Goal: Navigation & Orientation: Find specific page/section

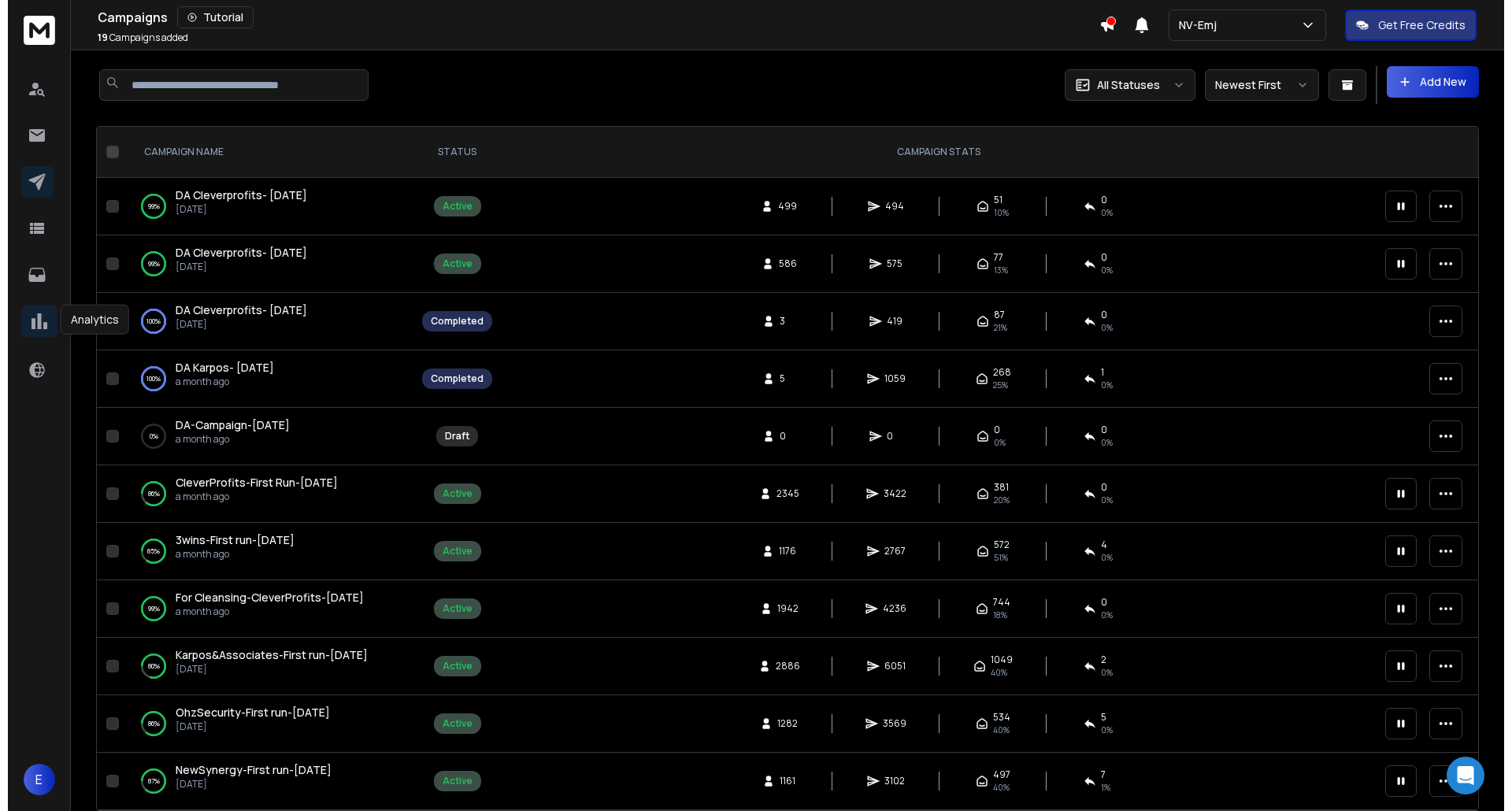
scroll to position [209, 0]
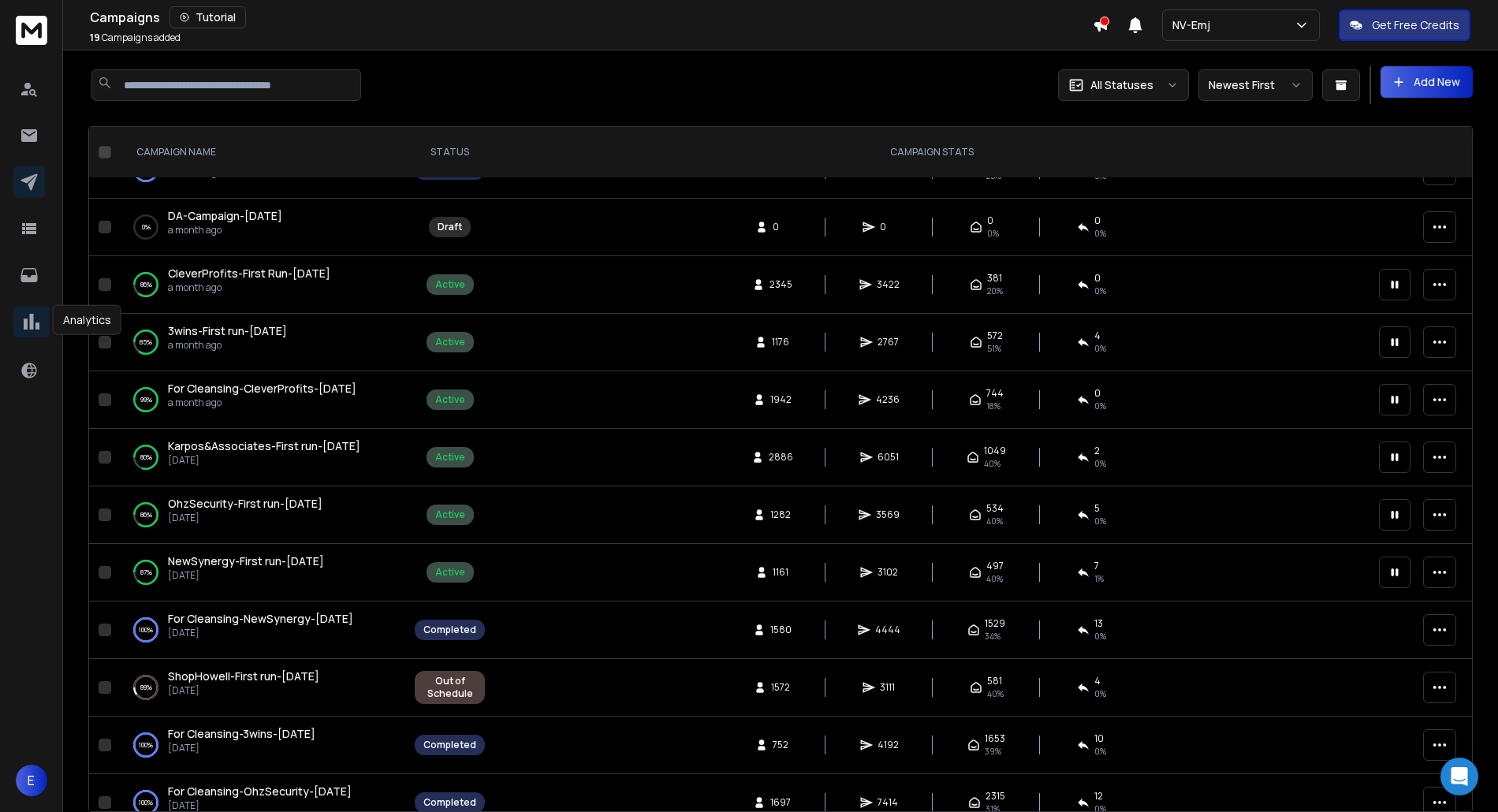
click at [33, 330] on icon at bounding box center [32, 322] width 23 height 23
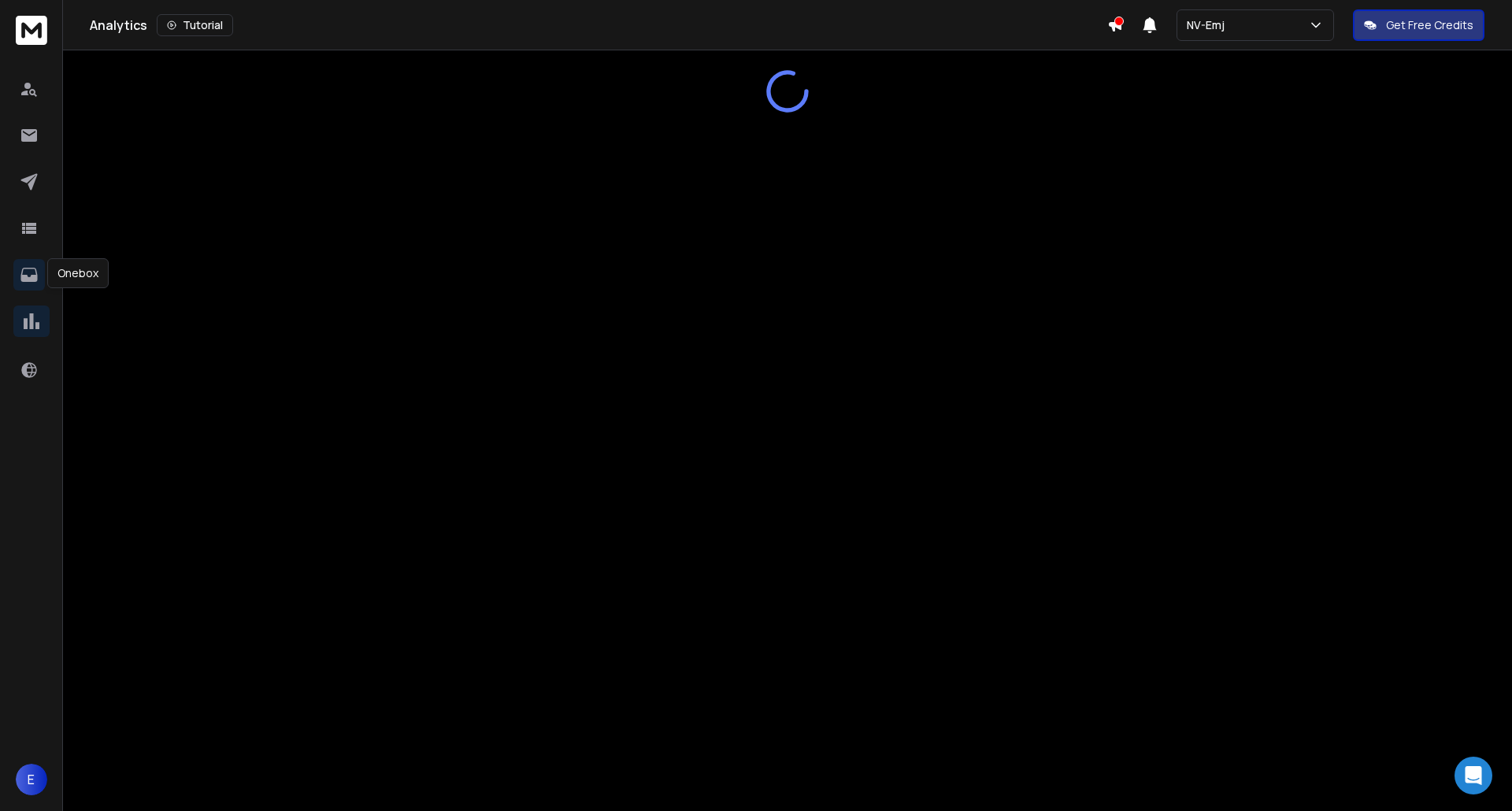
click at [32, 261] on link at bounding box center [29, 275] width 32 height 32
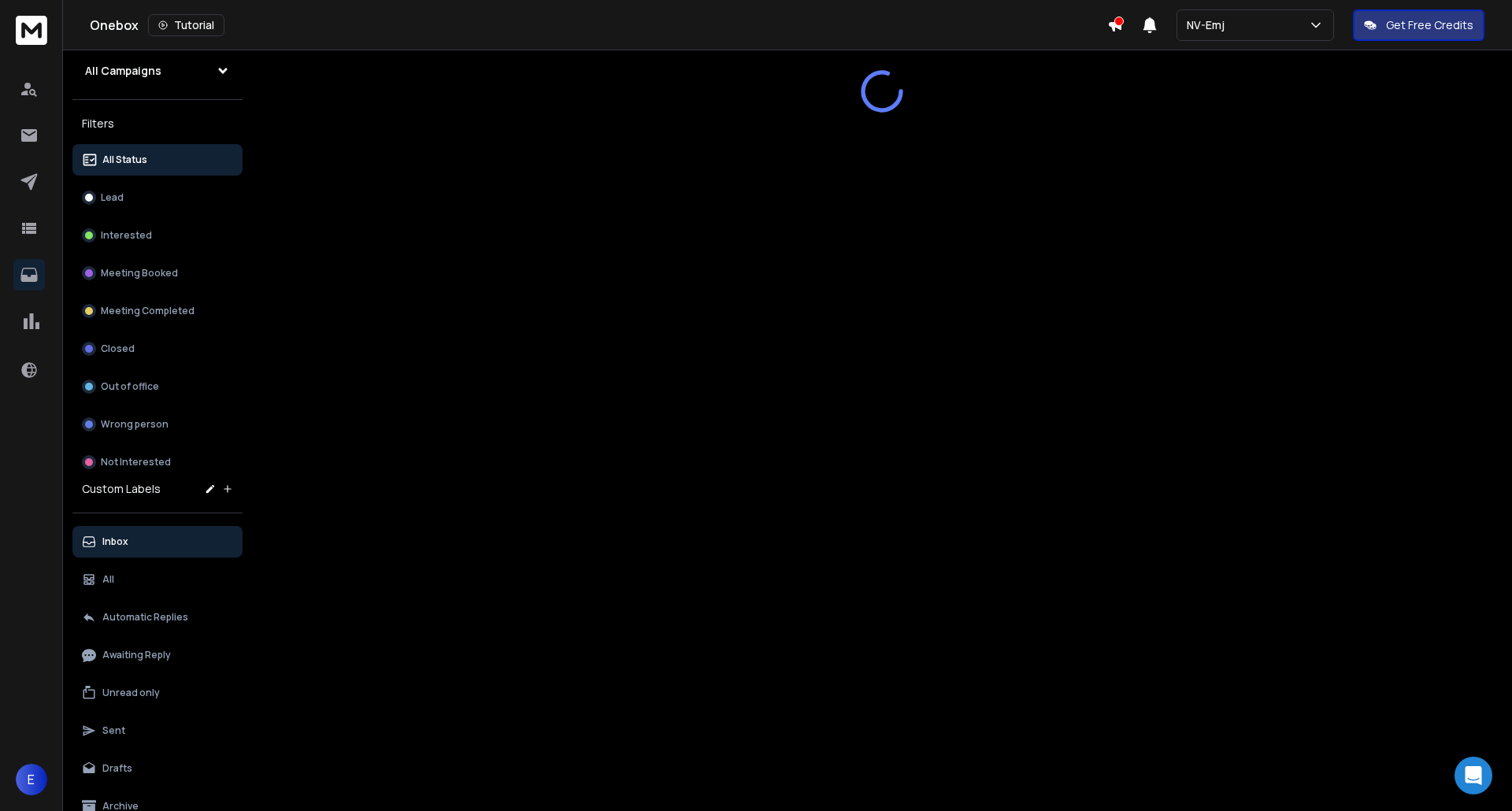
scroll to position [98, 0]
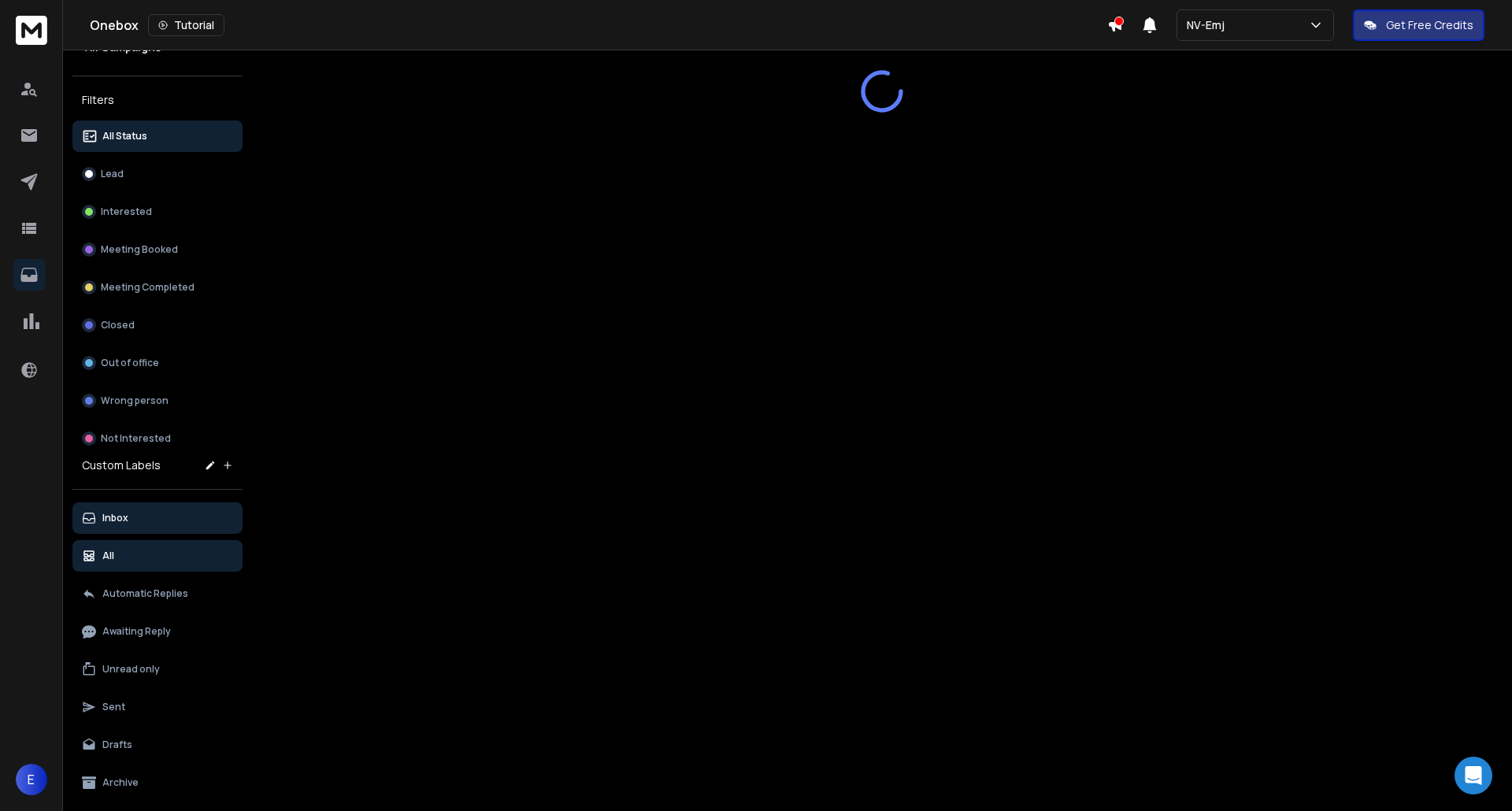
click at [147, 541] on button "All" at bounding box center [158, 557] width 170 height 32
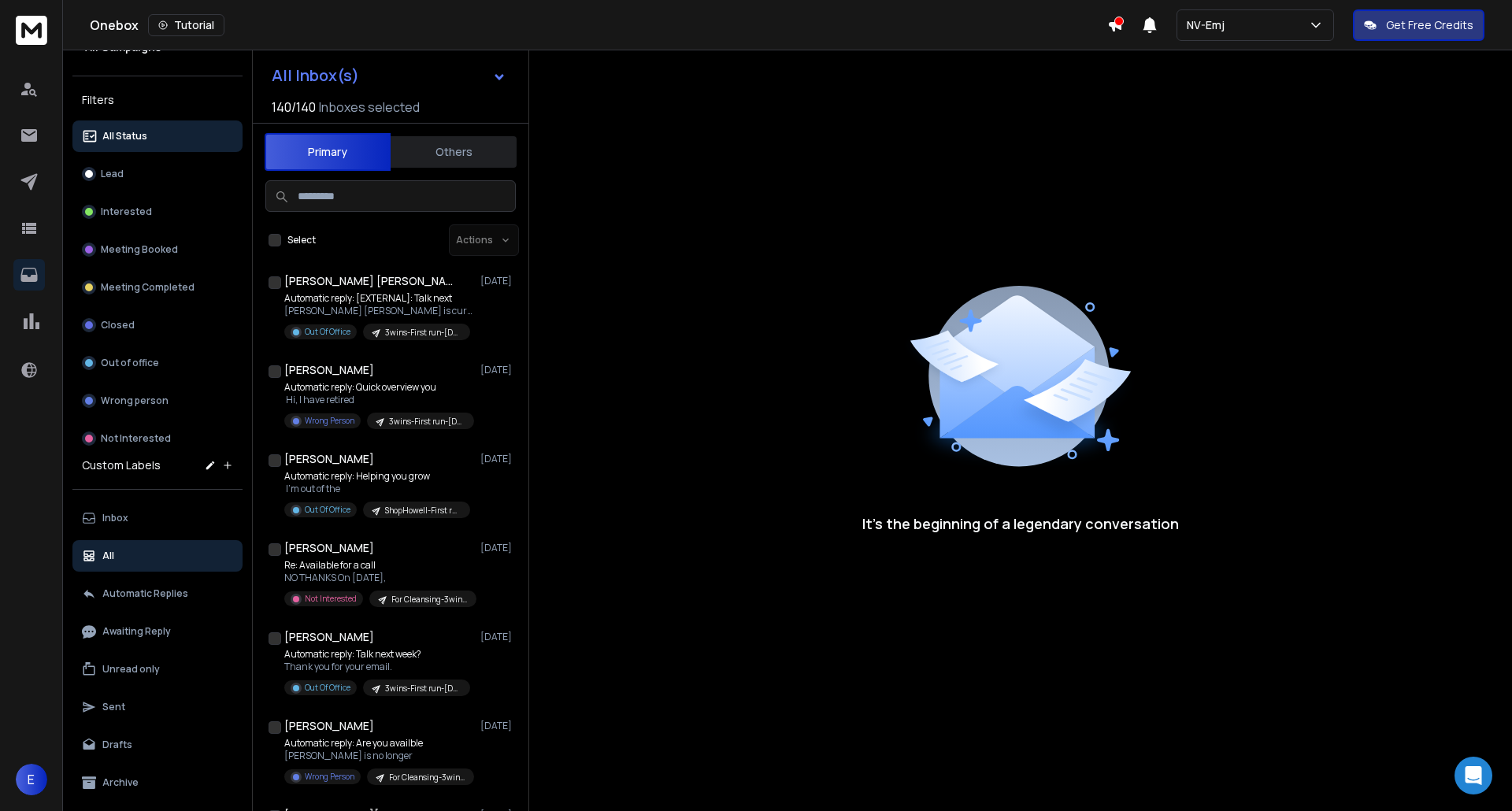
scroll to position [1469, 0]
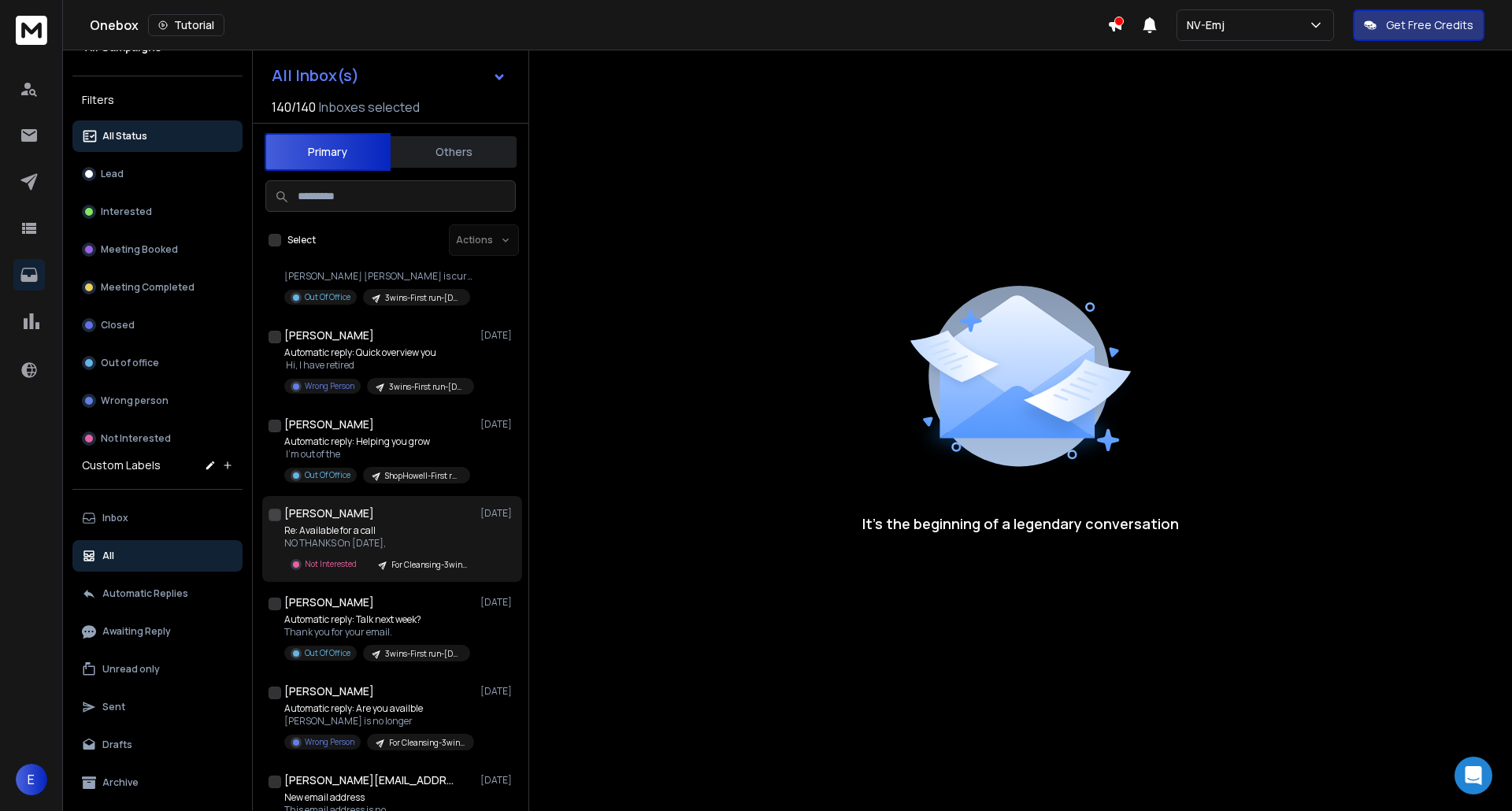
click at [426, 513] on div "[PERSON_NAME] [DATE]" at bounding box center [401, 513] width 232 height 16
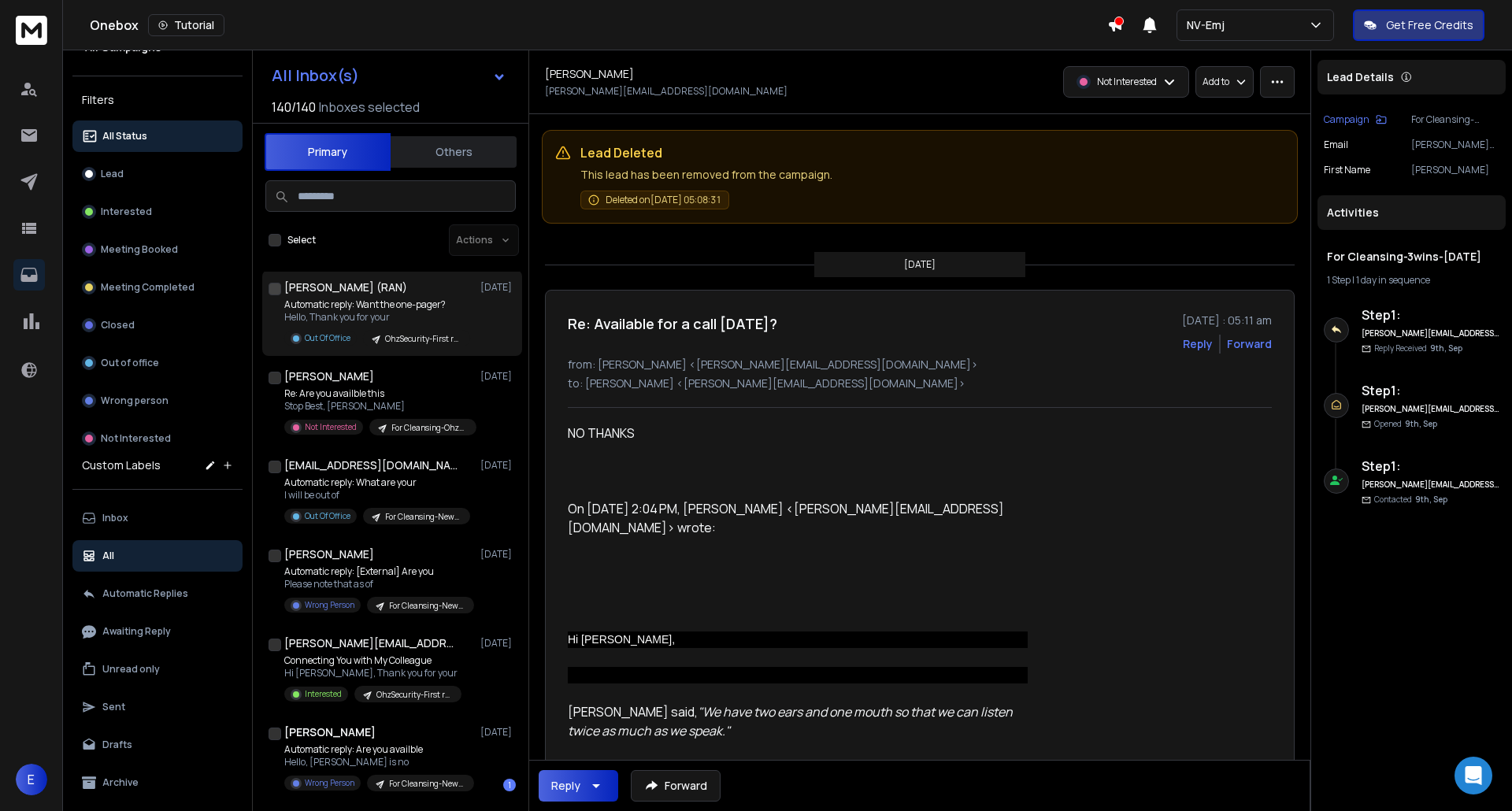
scroll to position [2940, 0]
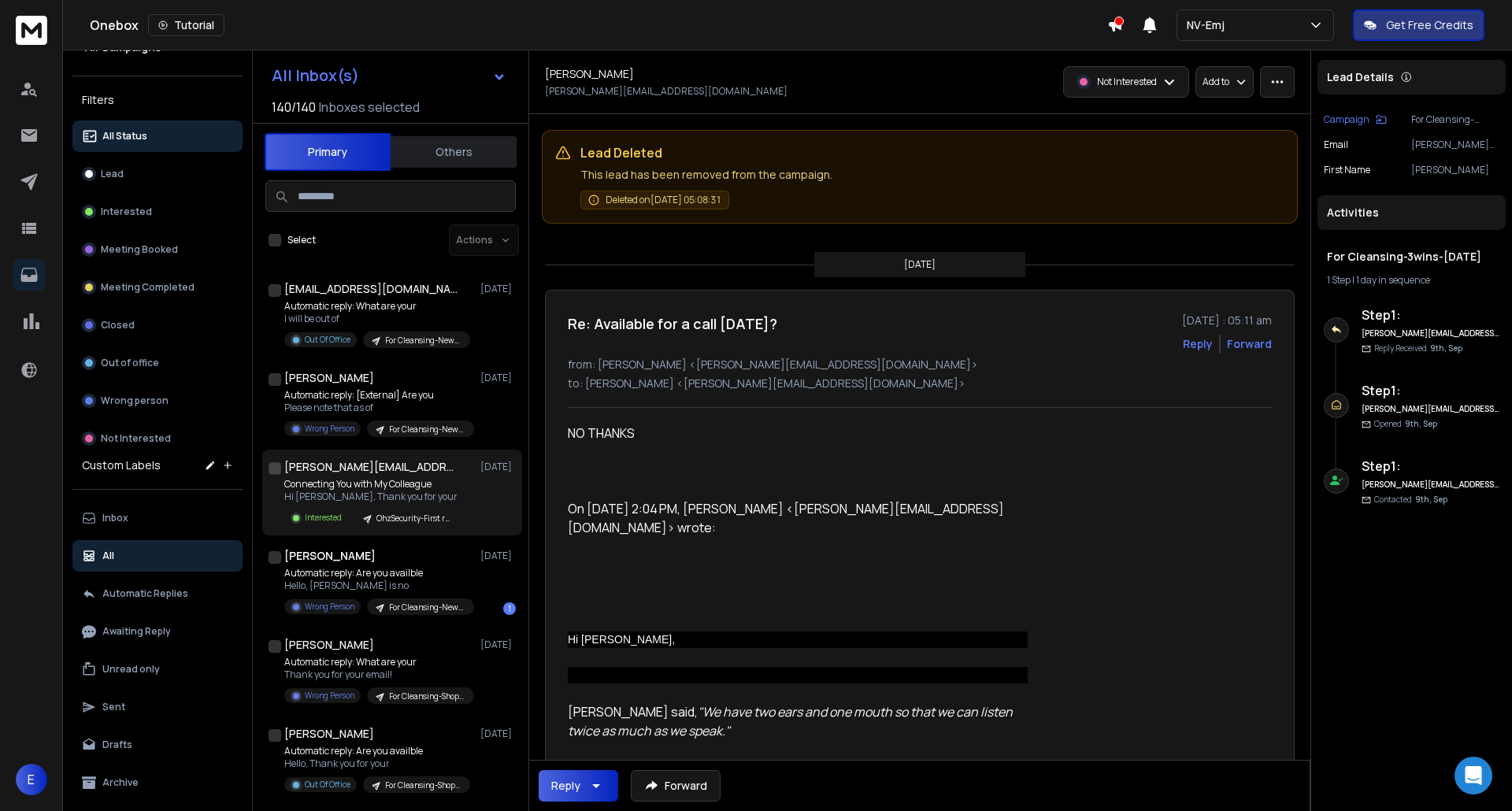
click at [411, 456] on div "[PERSON_NAME][EMAIL_ADDRESS][DOMAIN_NAME] [DATE] Connecting You with My Colleag…" at bounding box center [391, 492] width 260 height 86
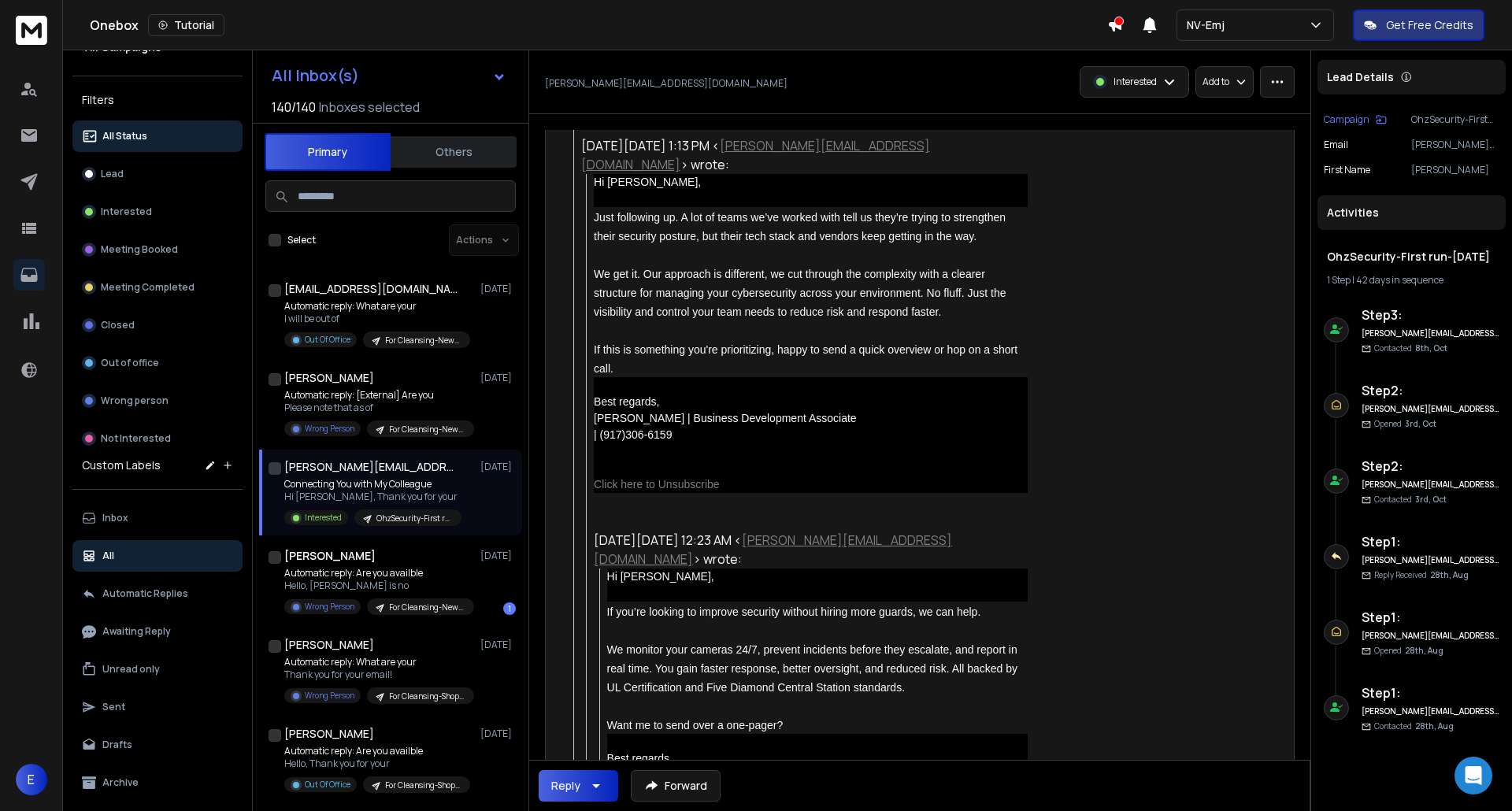
scroll to position [1136, 0]
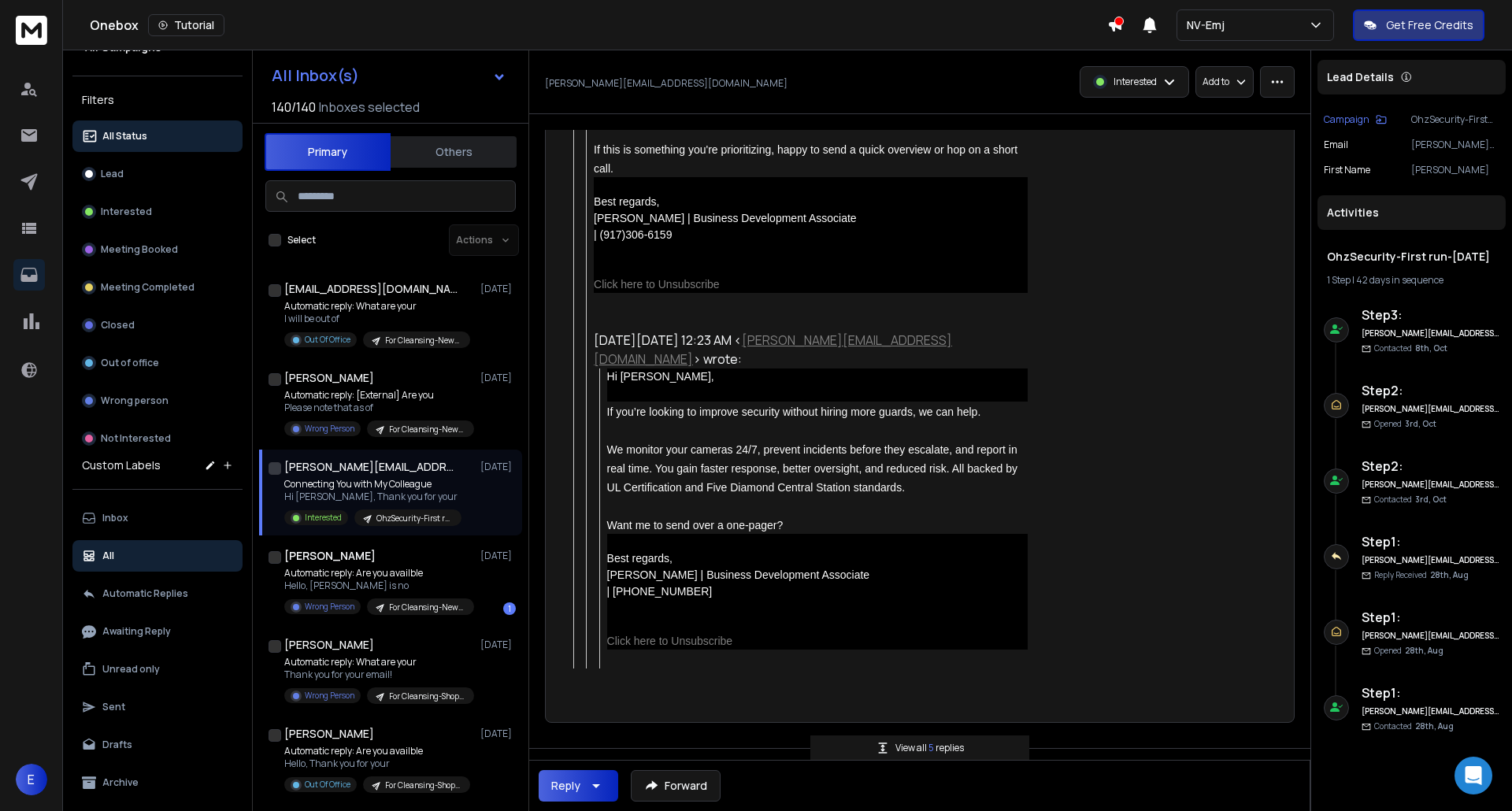
click at [960, 742] on p "View all 5 replies" at bounding box center [930, 748] width 68 height 13
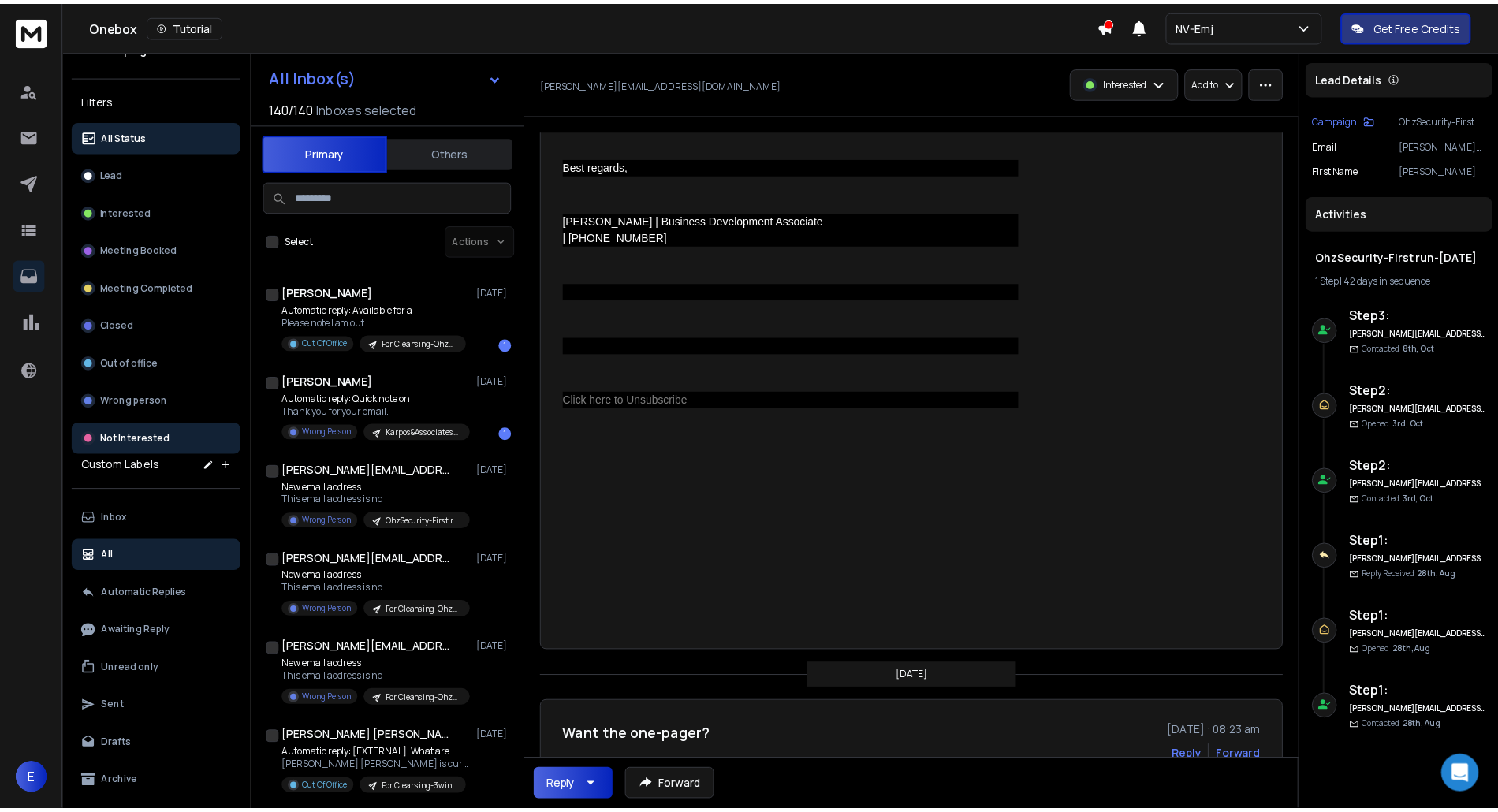
scroll to position [0, 0]
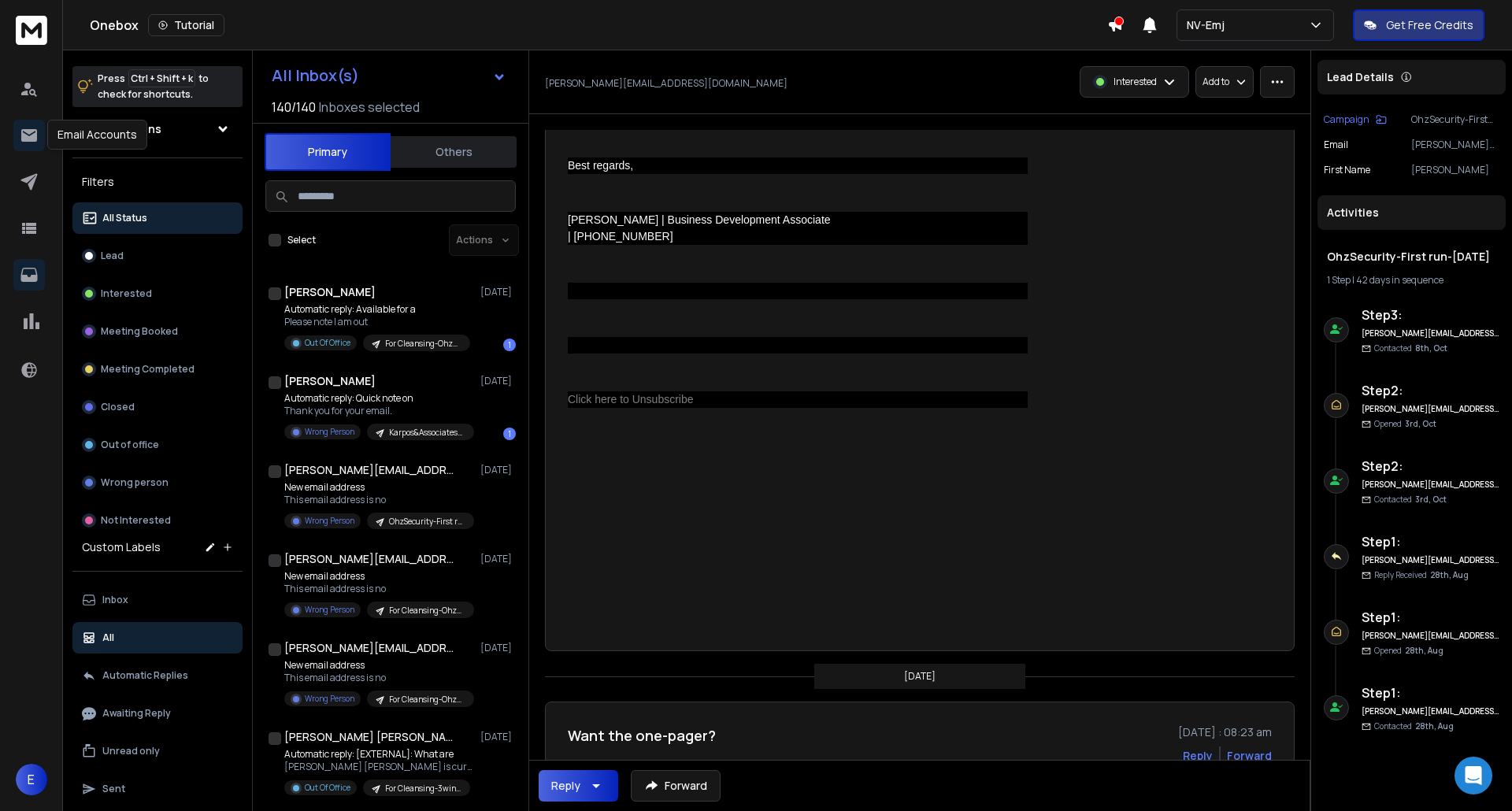
click at [27, 133] on icon at bounding box center [28, 135] width 16 height 13
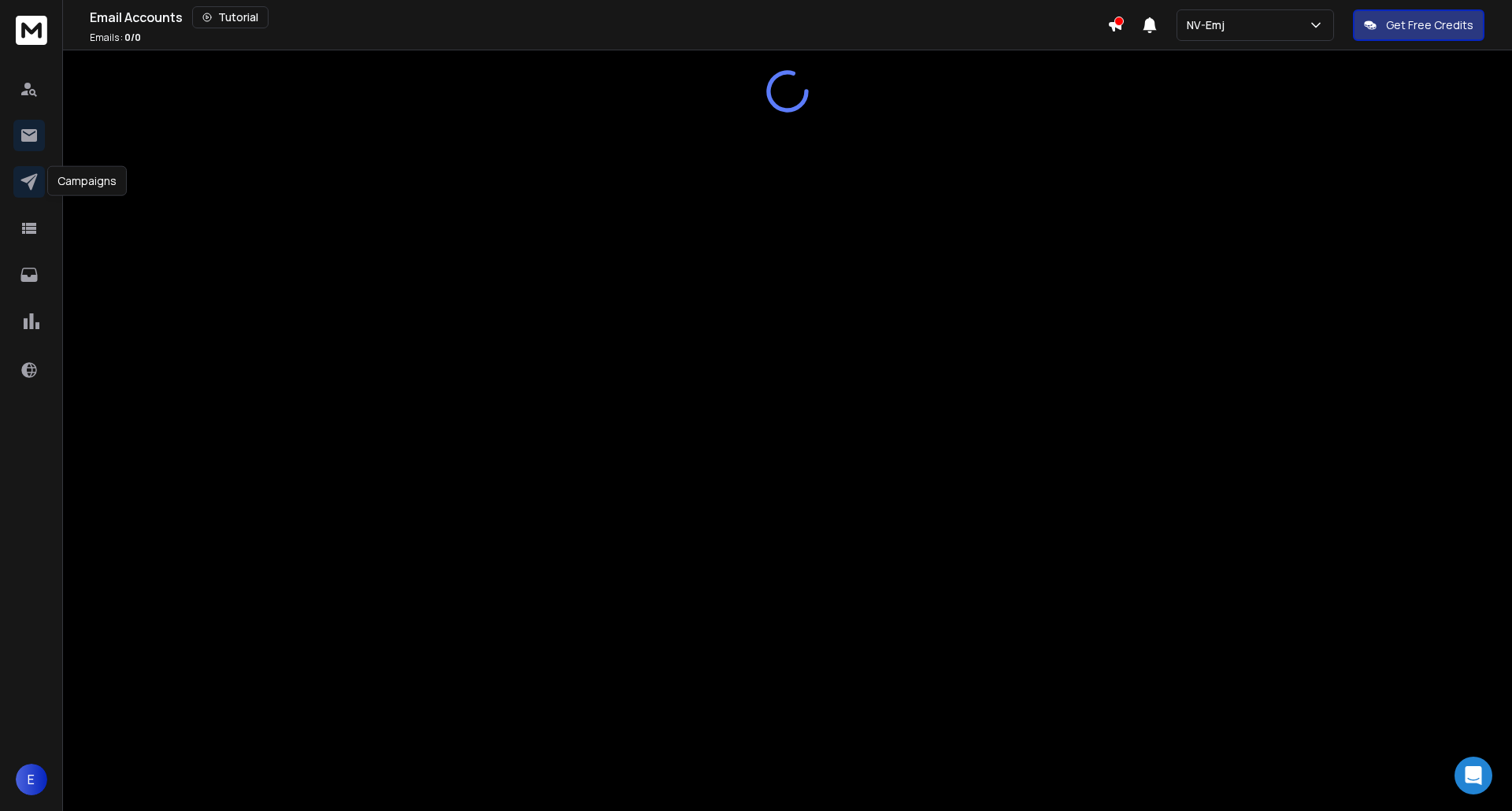
click at [35, 184] on icon at bounding box center [29, 182] width 19 height 19
